Goal: Check status: Check status

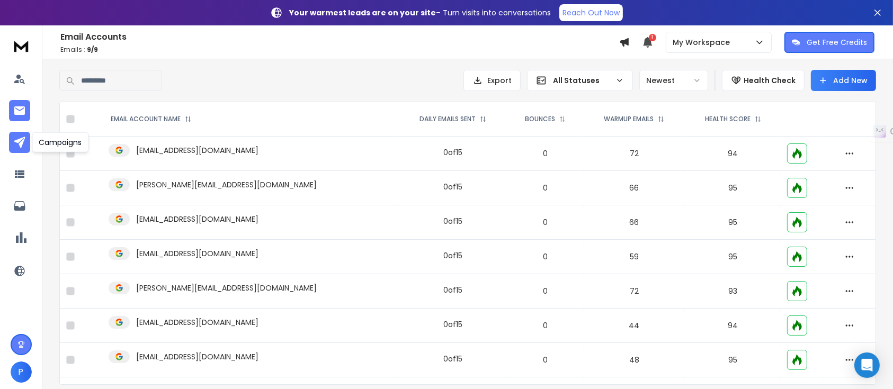
click at [21, 142] on icon at bounding box center [19, 142] width 11 height 11
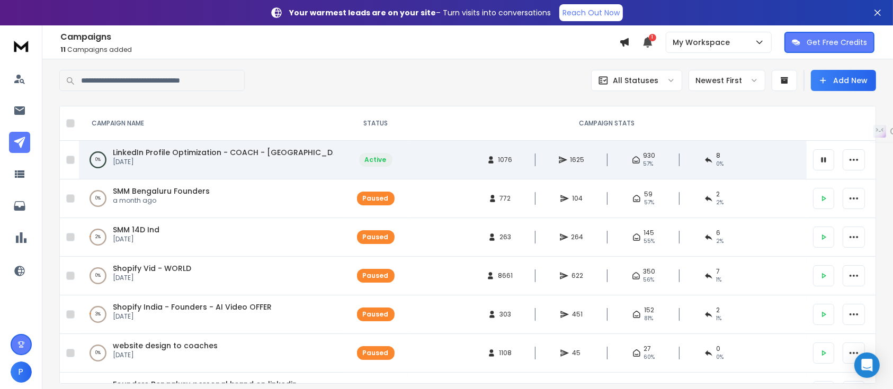
click at [201, 150] on span "LinkedIn Profile Optimization - COACH - [GEOGRAPHIC_DATA] - 1-10" at bounding box center [244, 152] width 262 height 11
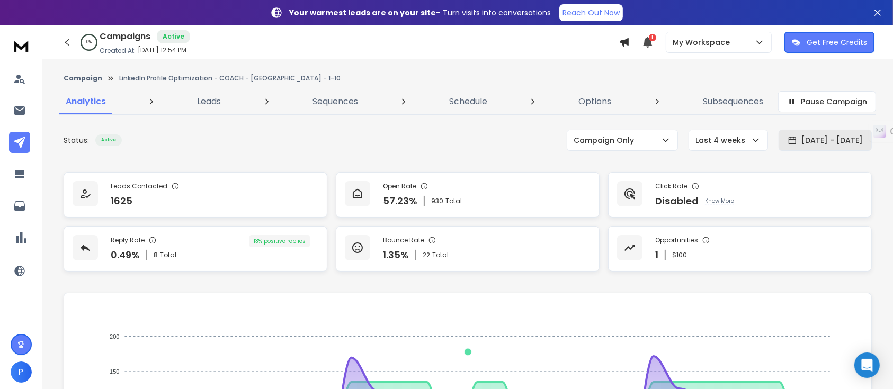
click at [799, 140] on button "[DATE] - [DATE]" at bounding box center [825, 140] width 93 height 21
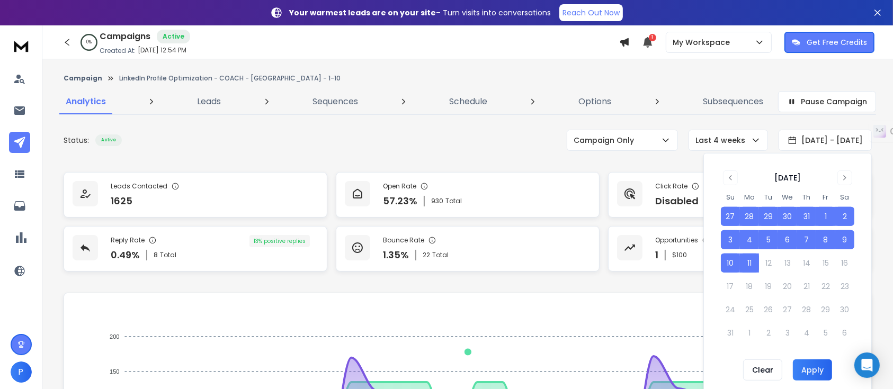
click at [753, 261] on button "11" at bounding box center [749, 263] width 19 height 19
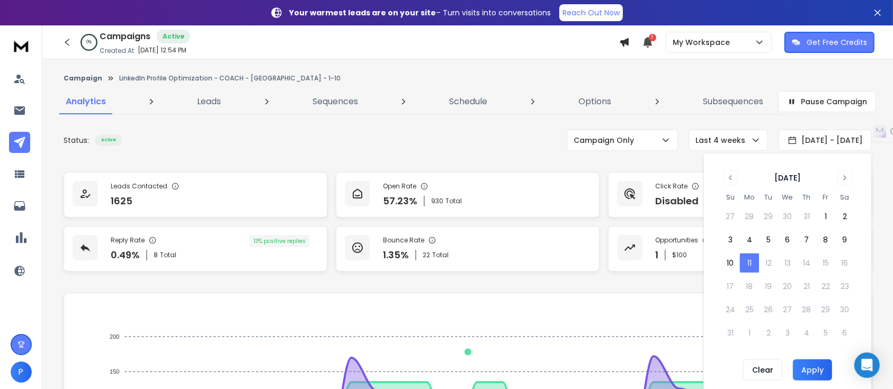
click at [810, 365] on button "Apply" at bounding box center [812, 370] width 39 height 21
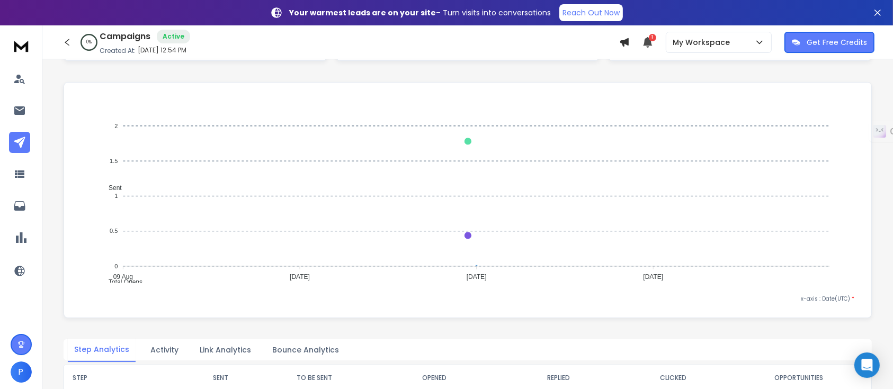
scroll to position [205, 0]
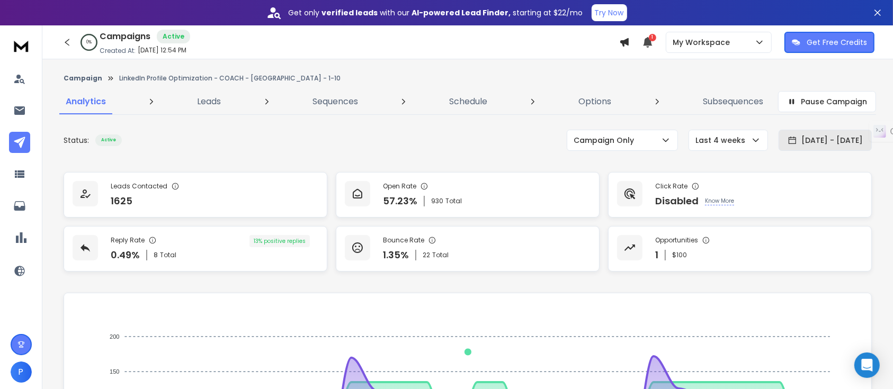
click at [808, 138] on button "[DATE] - [DATE]" at bounding box center [825, 140] width 93 height 21
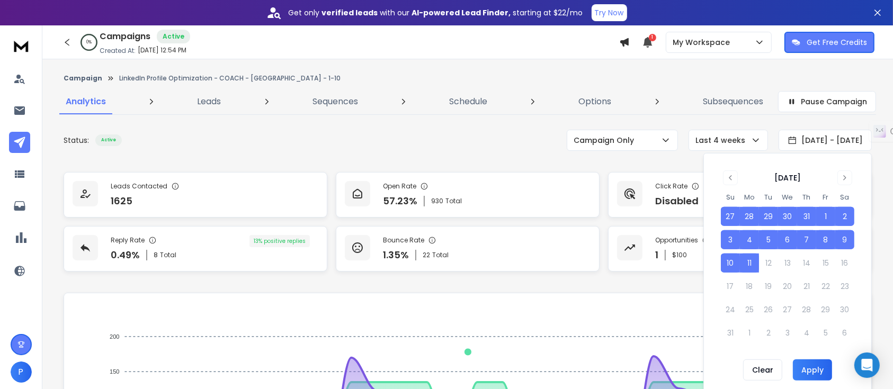
click at [757, 261] on button "11" at bounding box center [749, 263] width 19 height 19
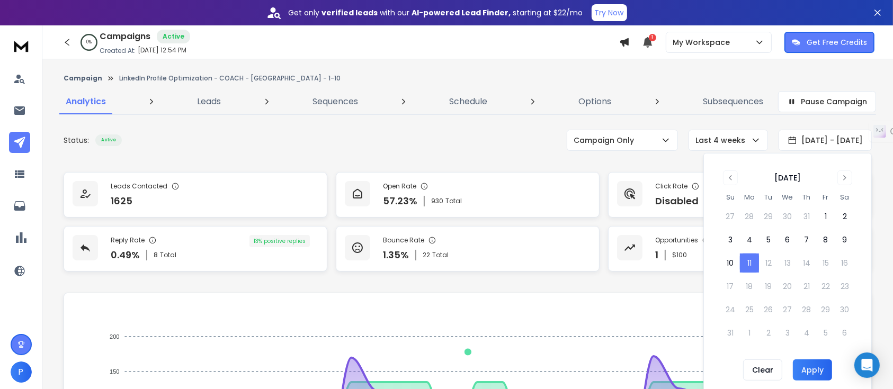
click at [809, 367] on button "Apply" at bounding box center [812, 370] width 39 height 21
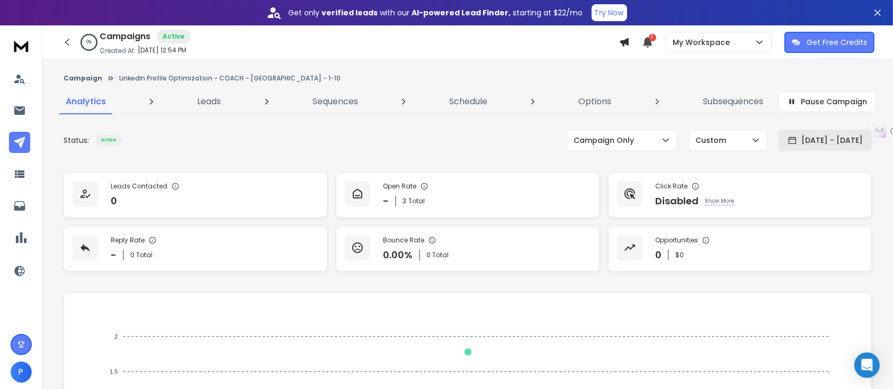
click at [823, 140] on button "[DATE] - [DATE]" at bounding box center [825, 140] width 93 height 21
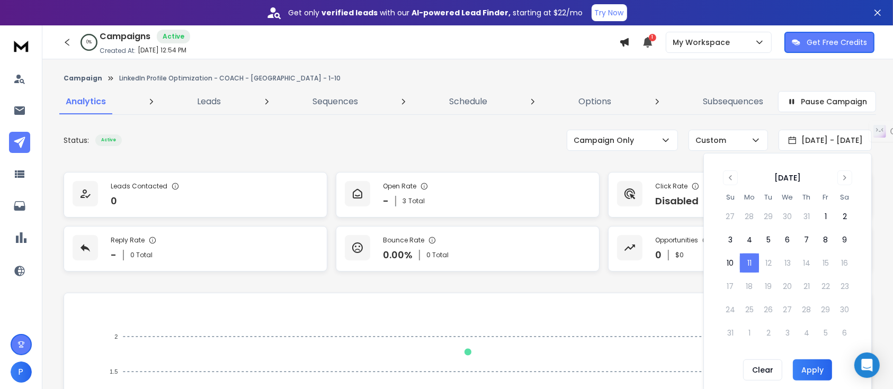
click at [747, 260] on button "11" at bounding box center [749, 263] width 19 height 19
click at [809, 365] on button "Apply" at bounding box center [812, 370] width 39 height 21
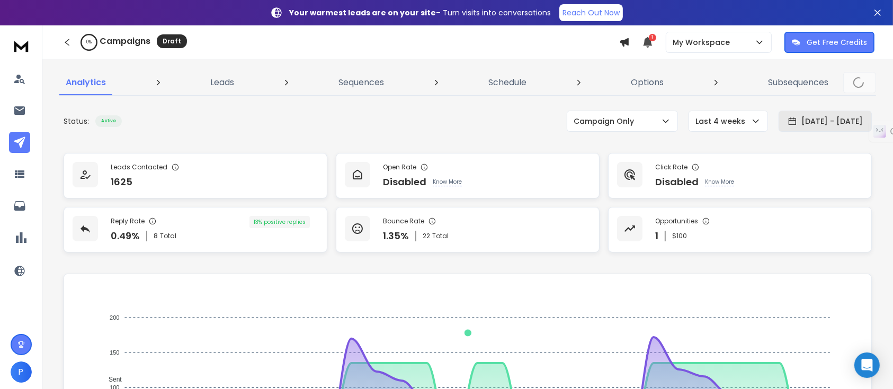
click at [789, 121] on button "[DATE] - [DATE]" at bounding box center [825, 121] width 93 height 21
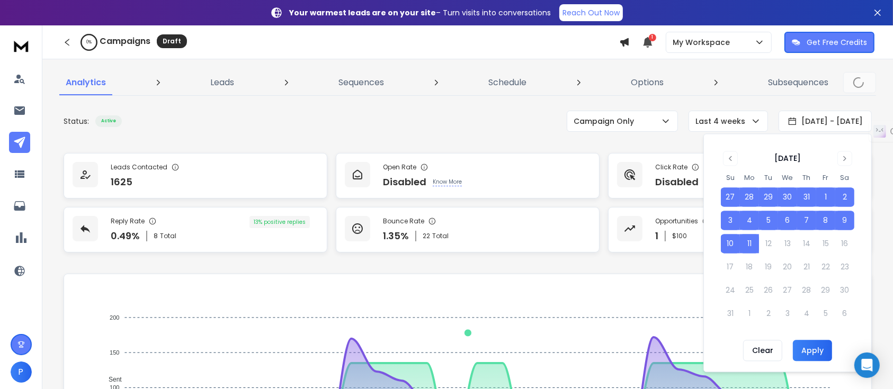
click at [753, 244] on button "11" at bounding box center [749, 244] width 19 height 19
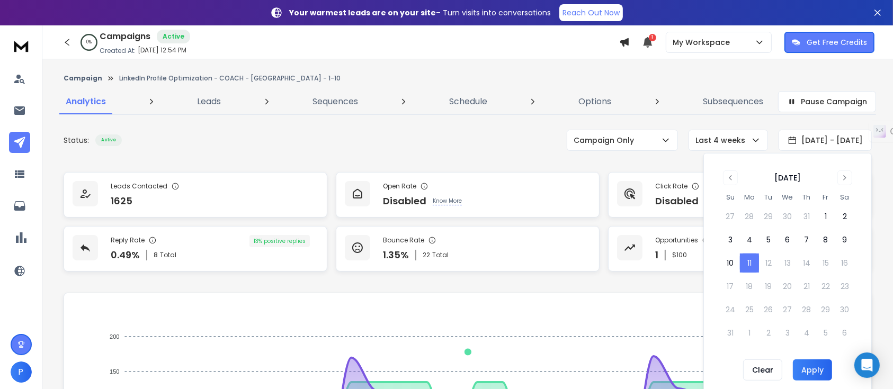
click at [809, 351] on div "August 2025 Su Mo Tu We Th Fr Sa 27 28 29 30 31 1 2 3 4 5 6 7 8 9 10 11 12 13 1…" at bounding box center [787, 273] width 167 height 238
click at [807, 371] on button "Apply" at bounding box center [812, 370] width 39 height 21
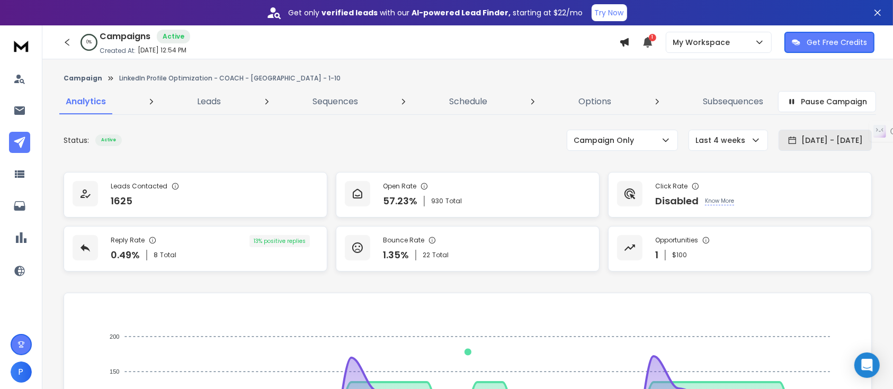
click at [805, 135] on button "[DATE] - [DATE]" at bounding box center [825, 140] width 93 height 21
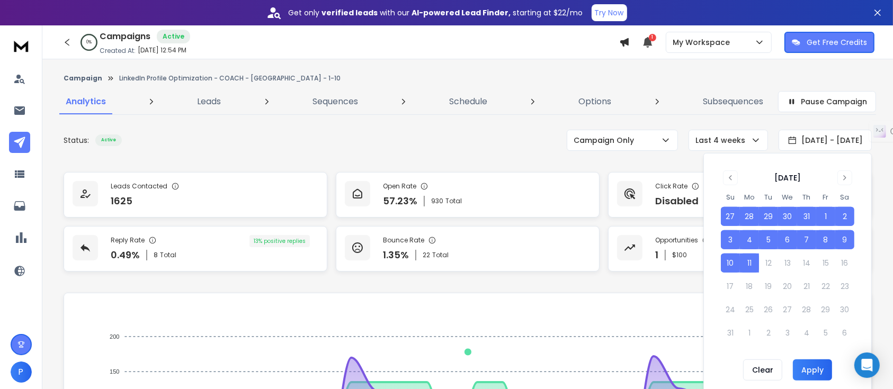
click at [751, 265] on button "11" at bounding box center [749, 263] width 19 height 19
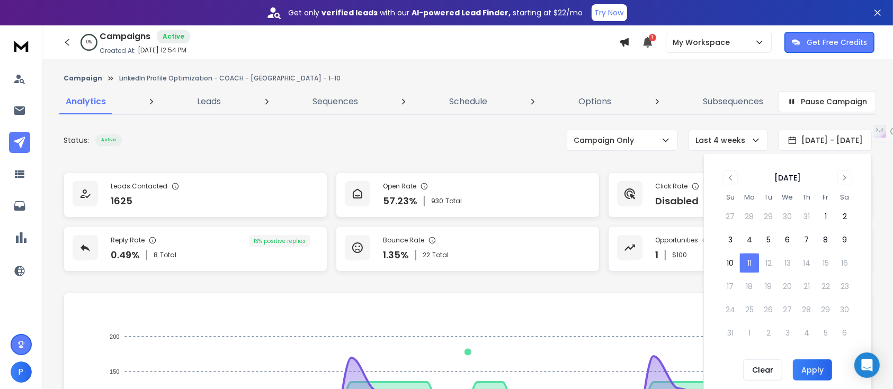
click at [800, 362] on button "Apply" at bounding box center [812, 370] width 39 height 21
